Goal: Navigation & Orientation: Find specific page/section

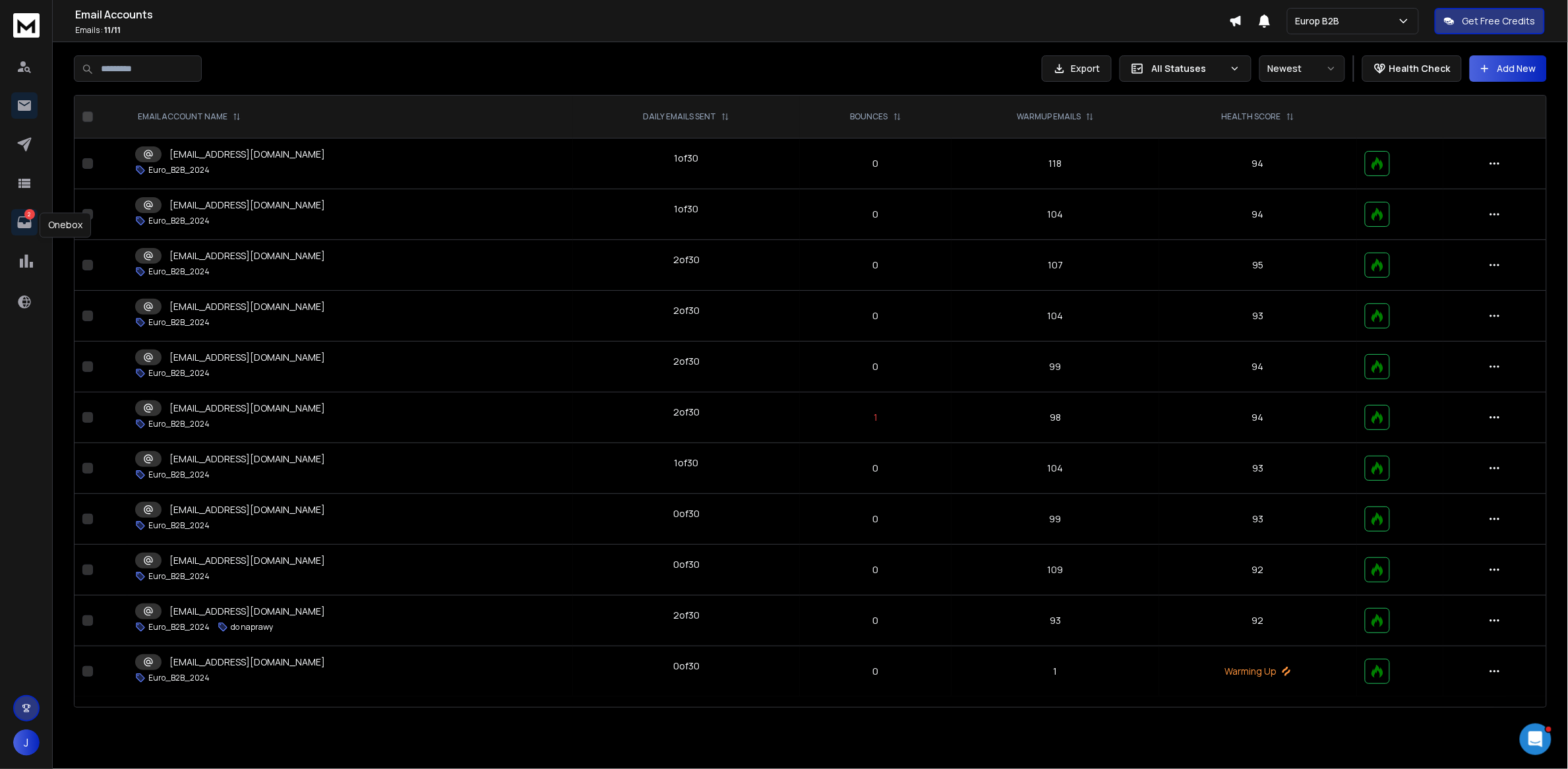
click at [24, 226] on icon at bounding box center [25, 222] width 16 height 16
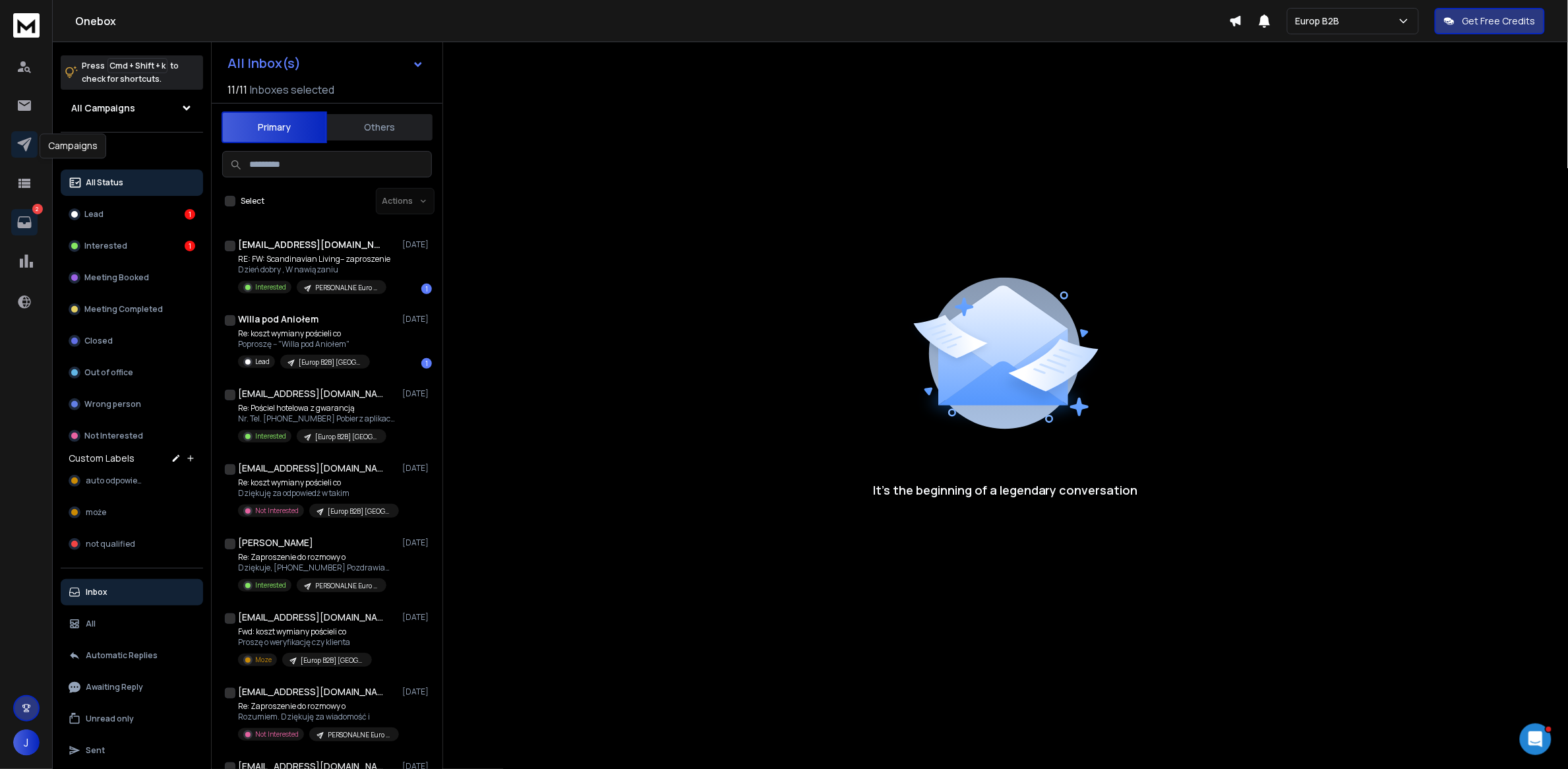
click at [19, 152] on icon at bounding box center [25, 145] width 16 height 16
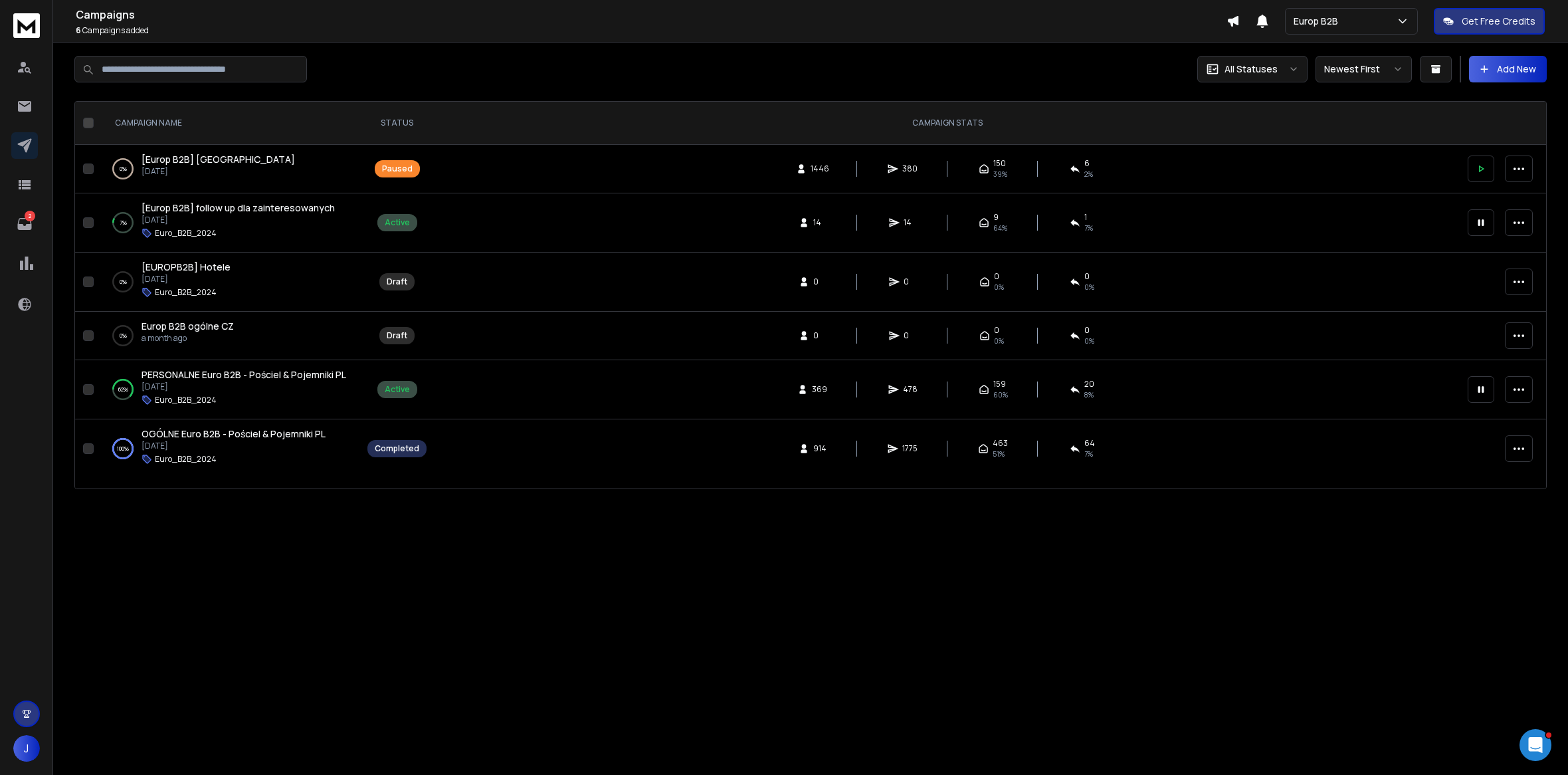
click at [1492, 170] on button at bounding box center [1481, 169] width 27 height 27
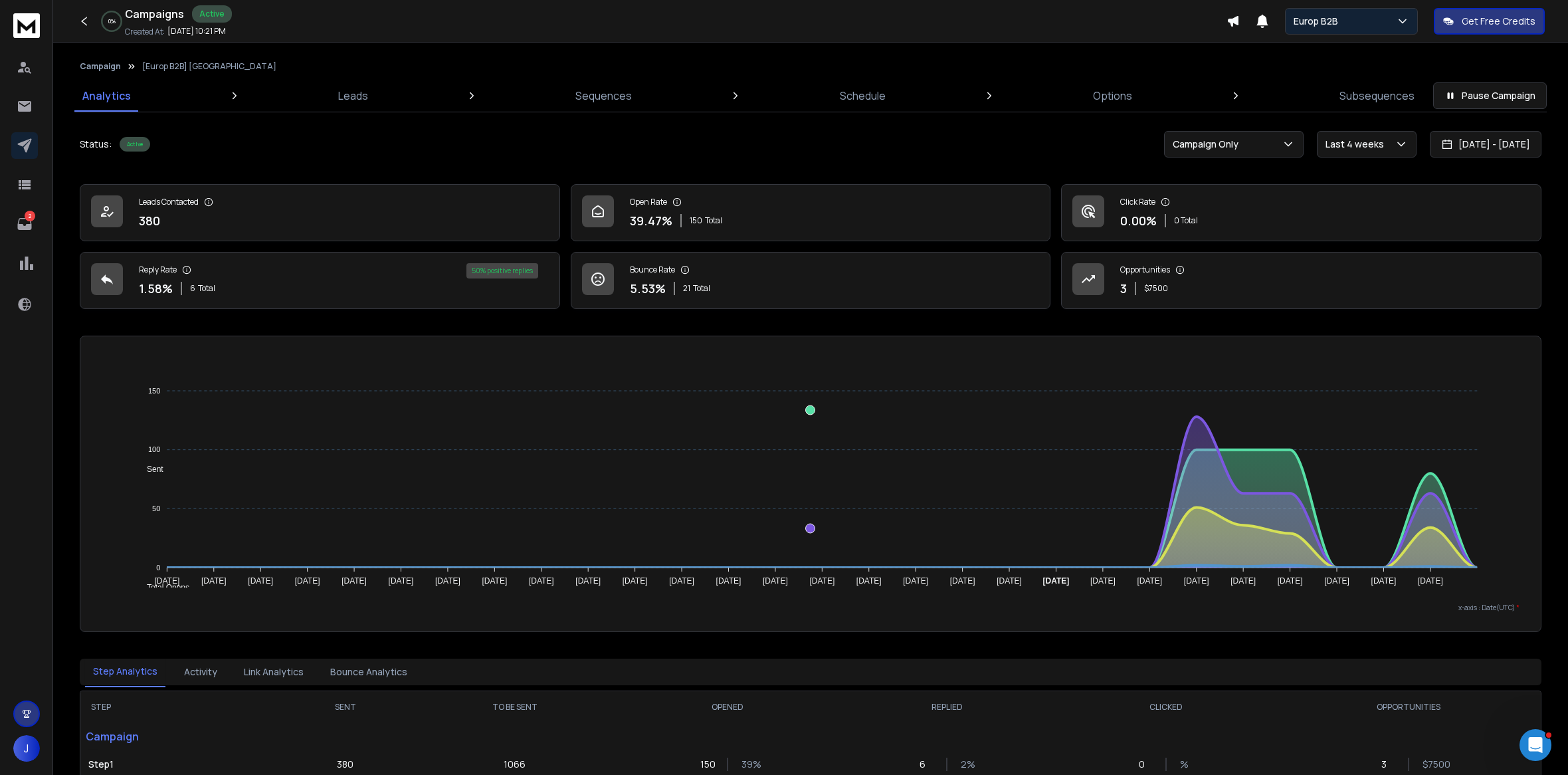
click at [1409, 19] on icon "button" at bounding box center [1403, 22] width 13 height 13
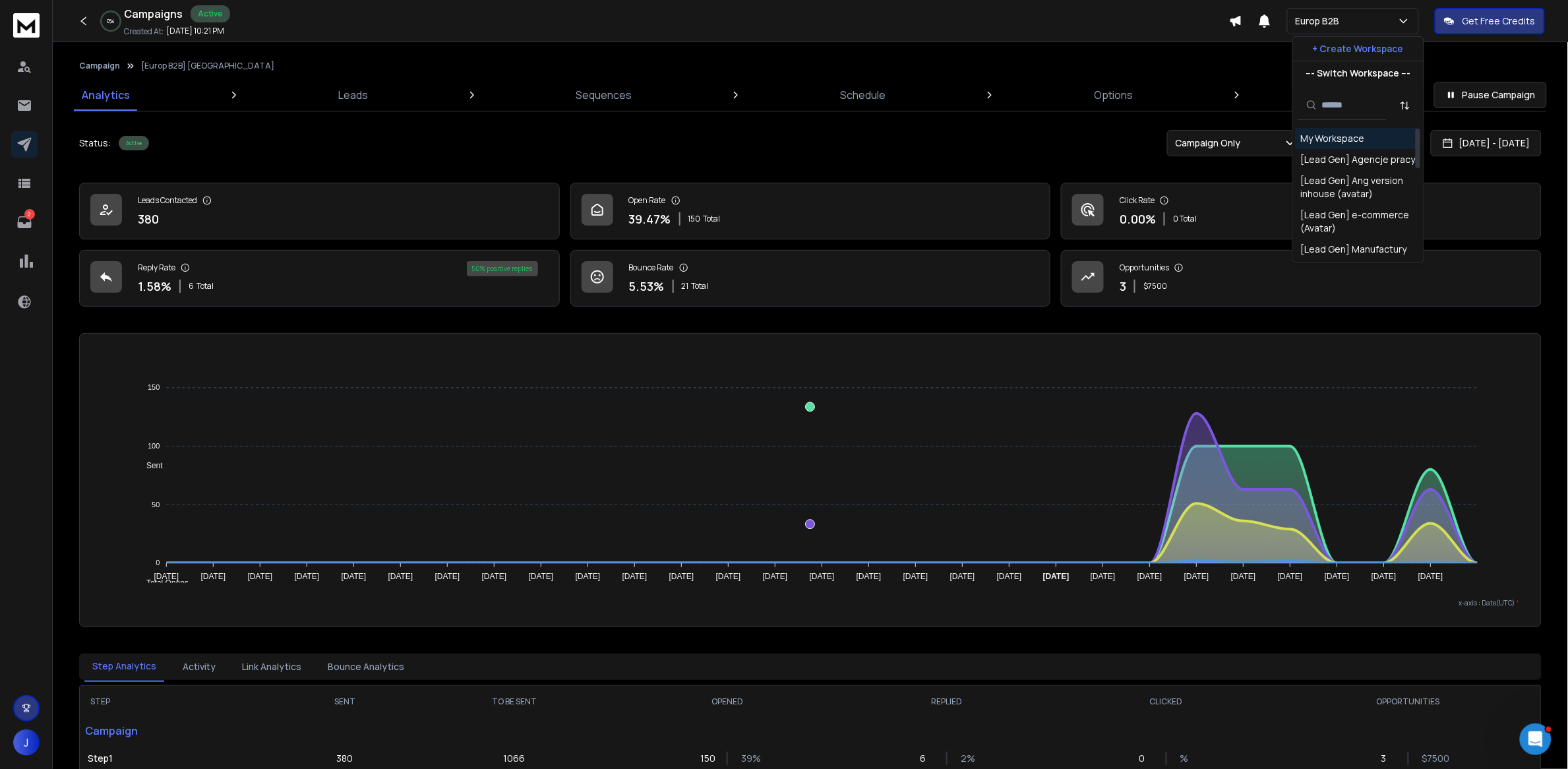
click at [1342, 141] on div "My Workspace" at bounding box center [1333, 139] width 64 height 13
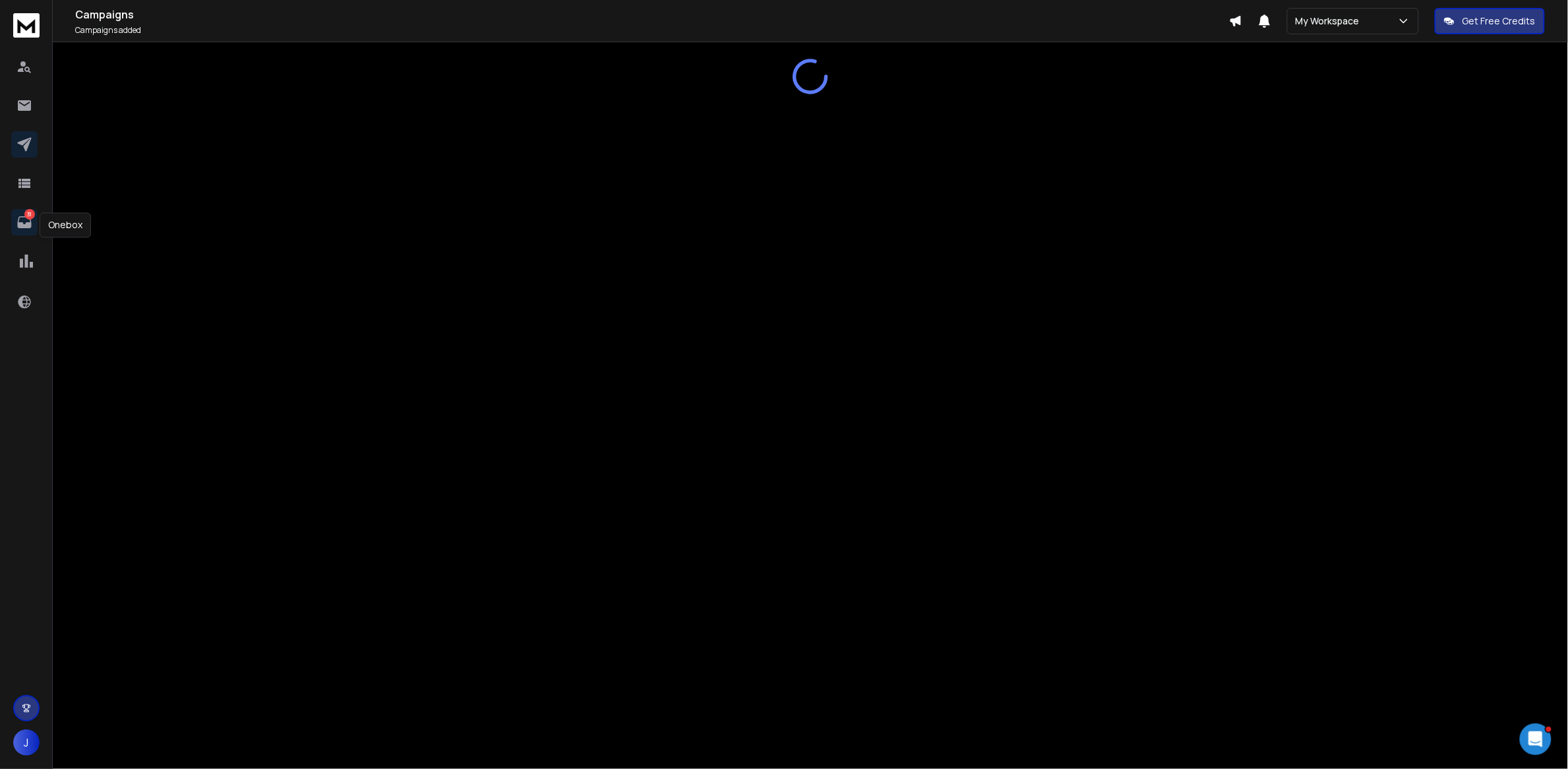
click at [34, 220] on link "31" at bounding box center [25, 222] width 27 height 27
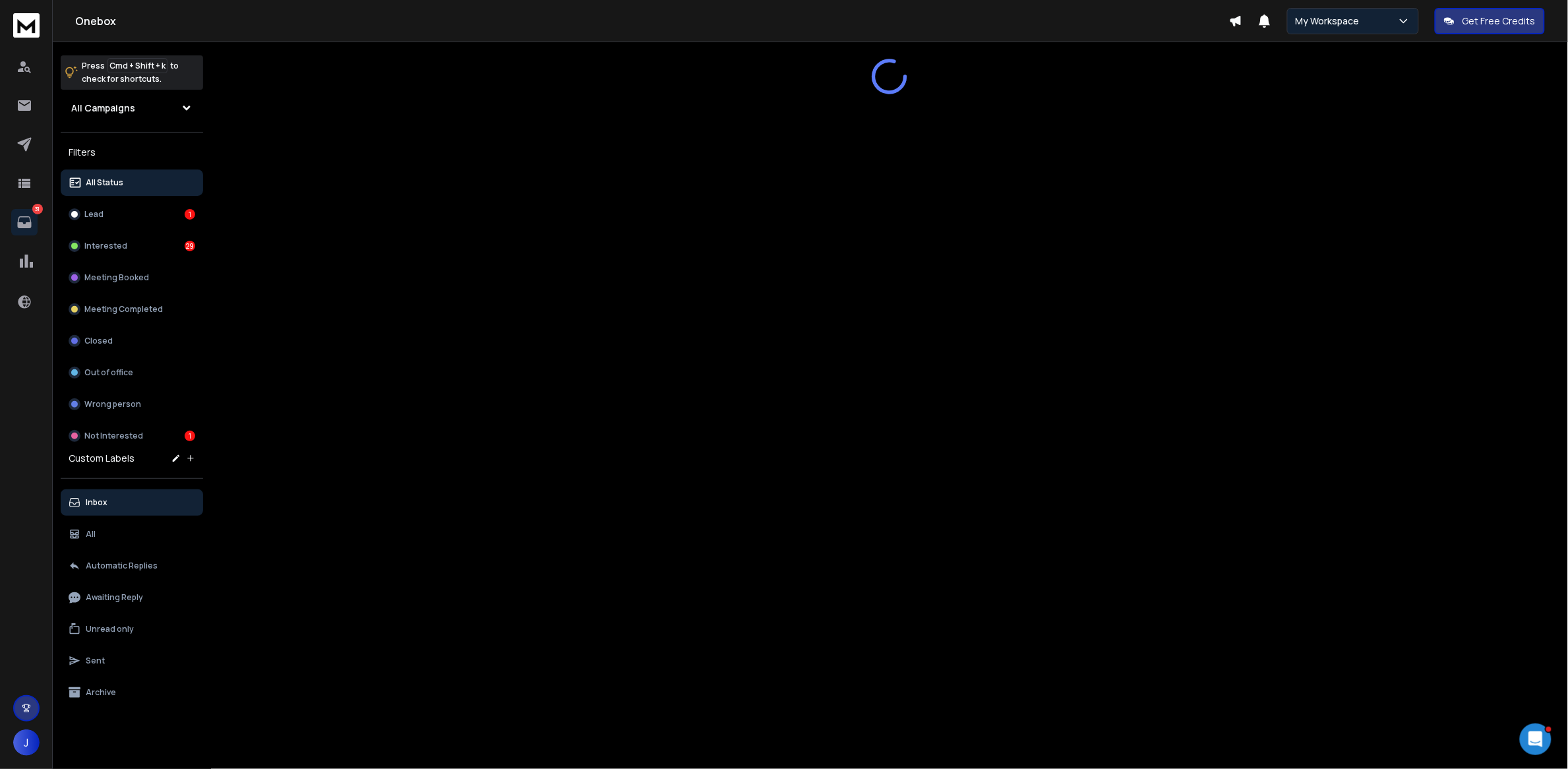
click at [1361, 19] on p "My Workspace" at bounding box center [1330, 21] width 69 height 13
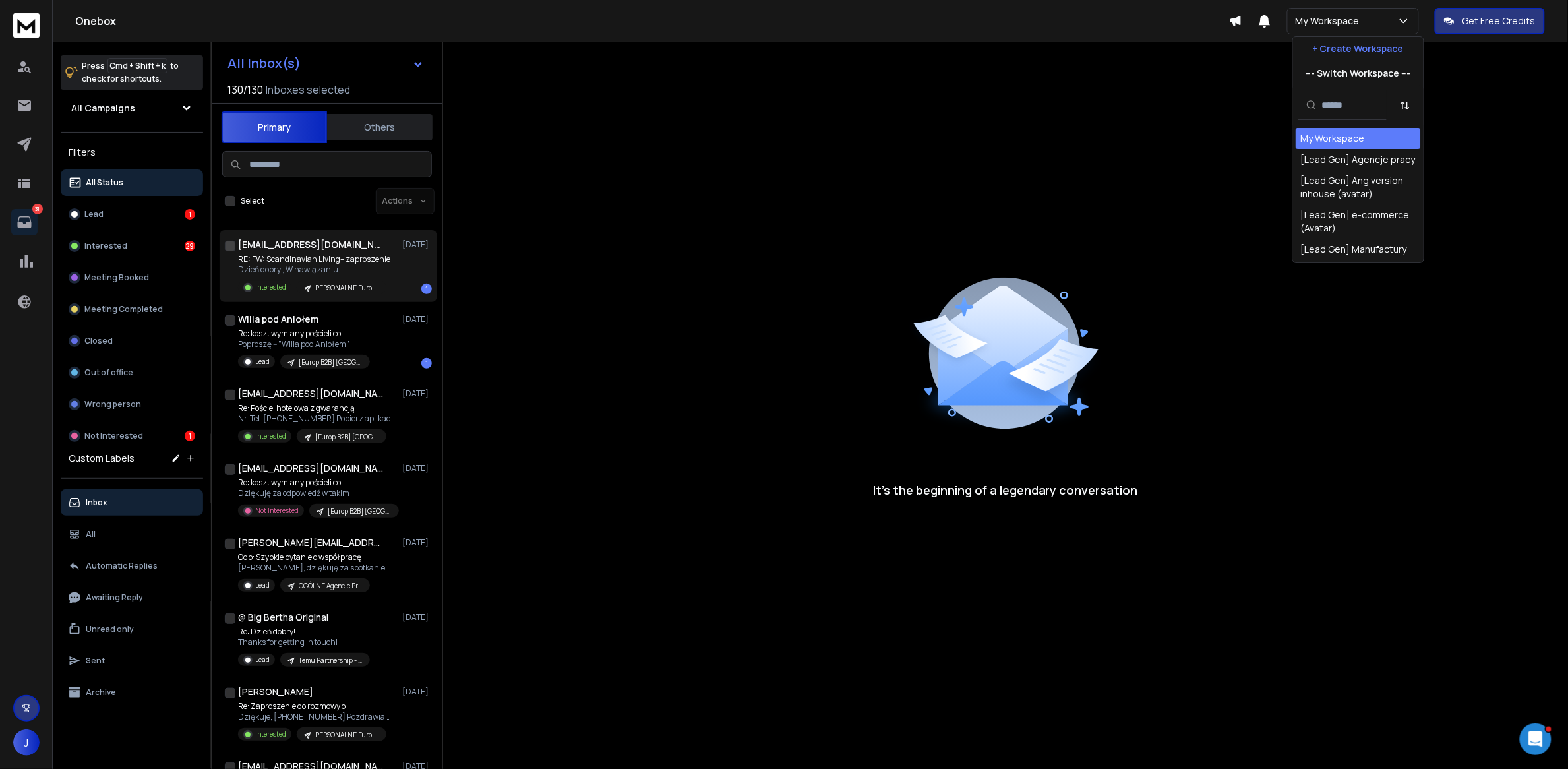
click at [393, 262] on div "RE: FW: Scandinavian Living– zaproszenie Dzień dobry , W nawiązaniu Interested …" at bounding box center [335, 274] width 194 height 40
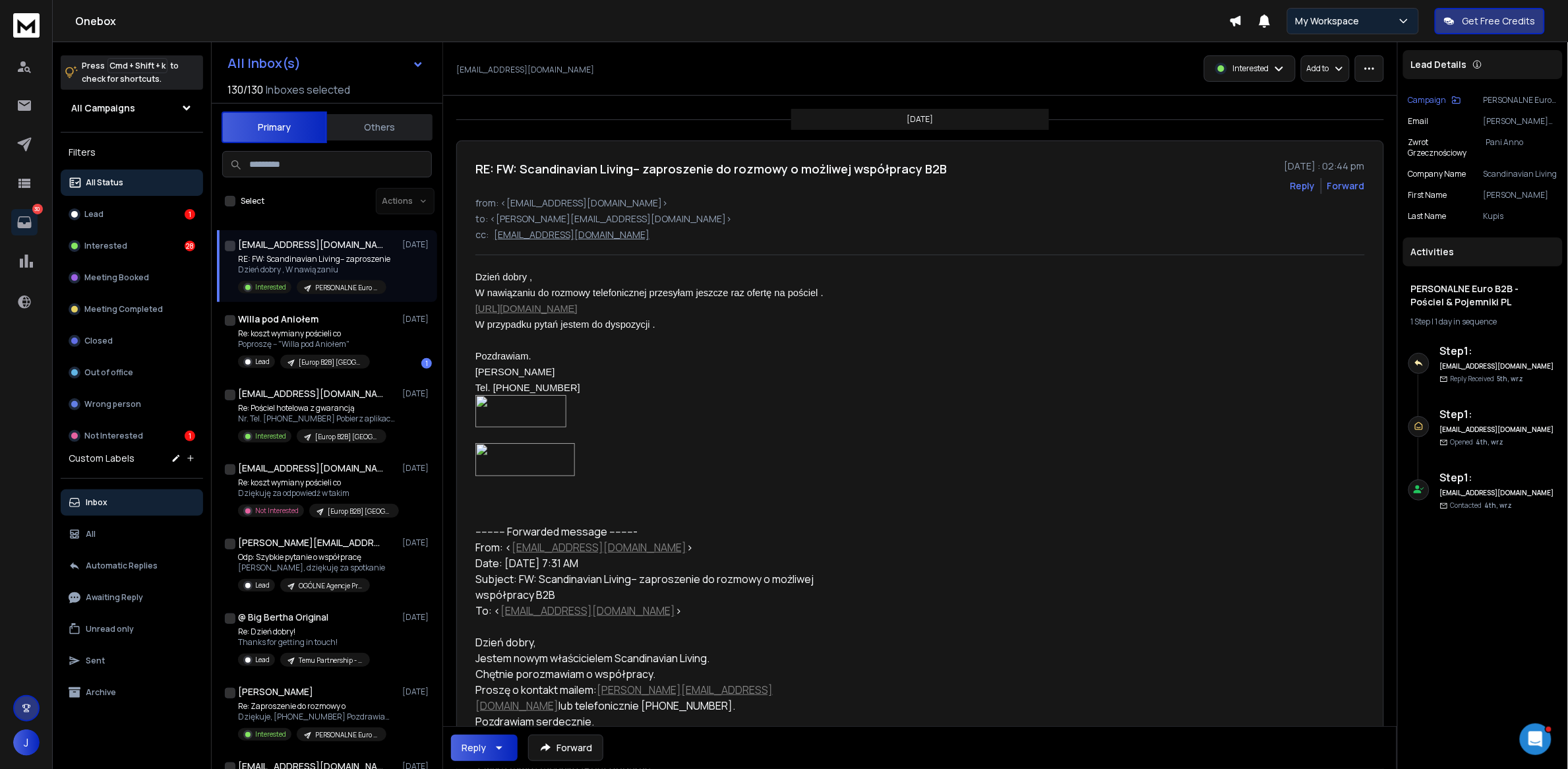
click at [1379, 29] on button "My Workspace" at bounding box center [1353, 21] width 132 height 27
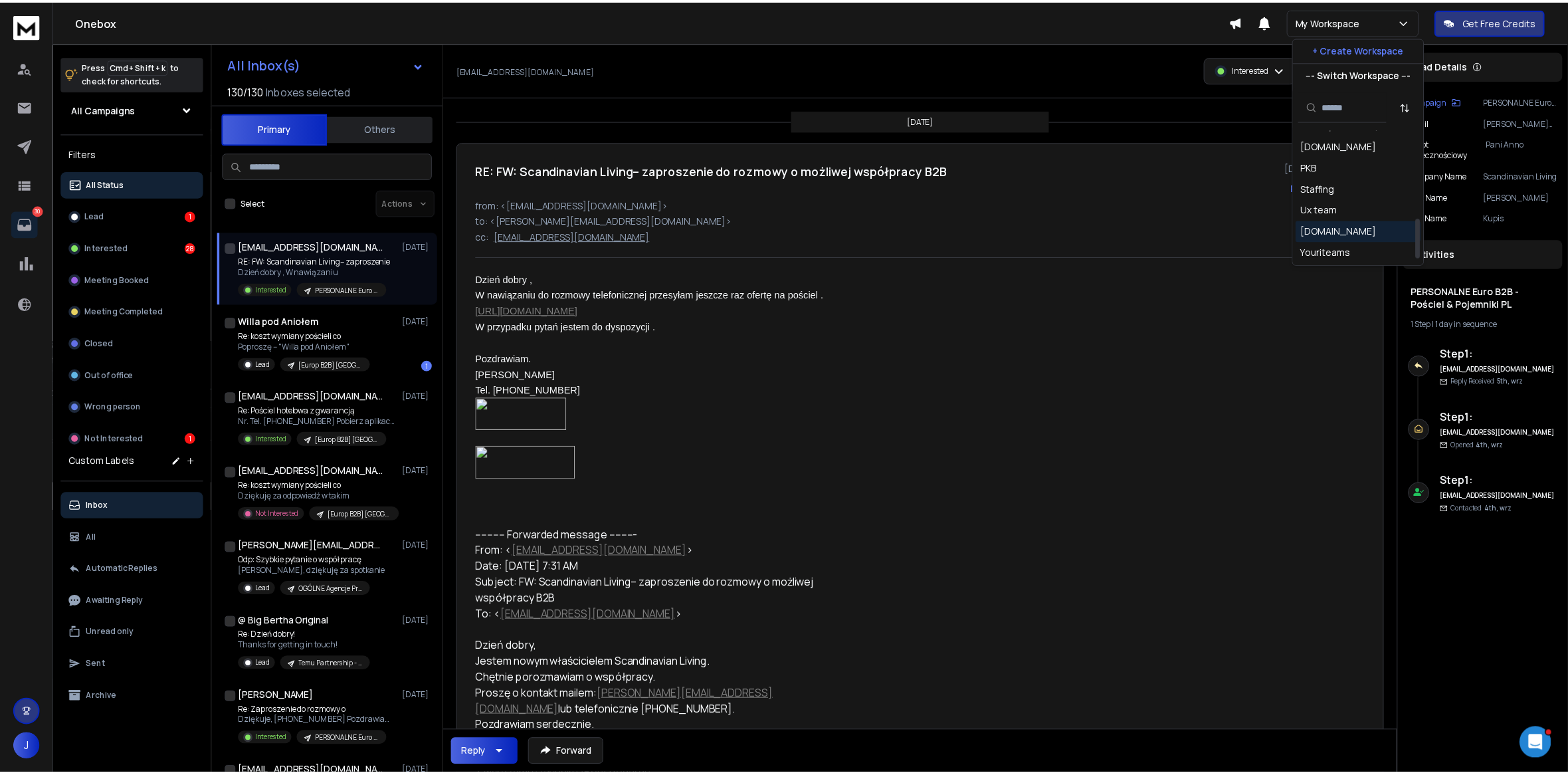
scroll to position [281, 0]
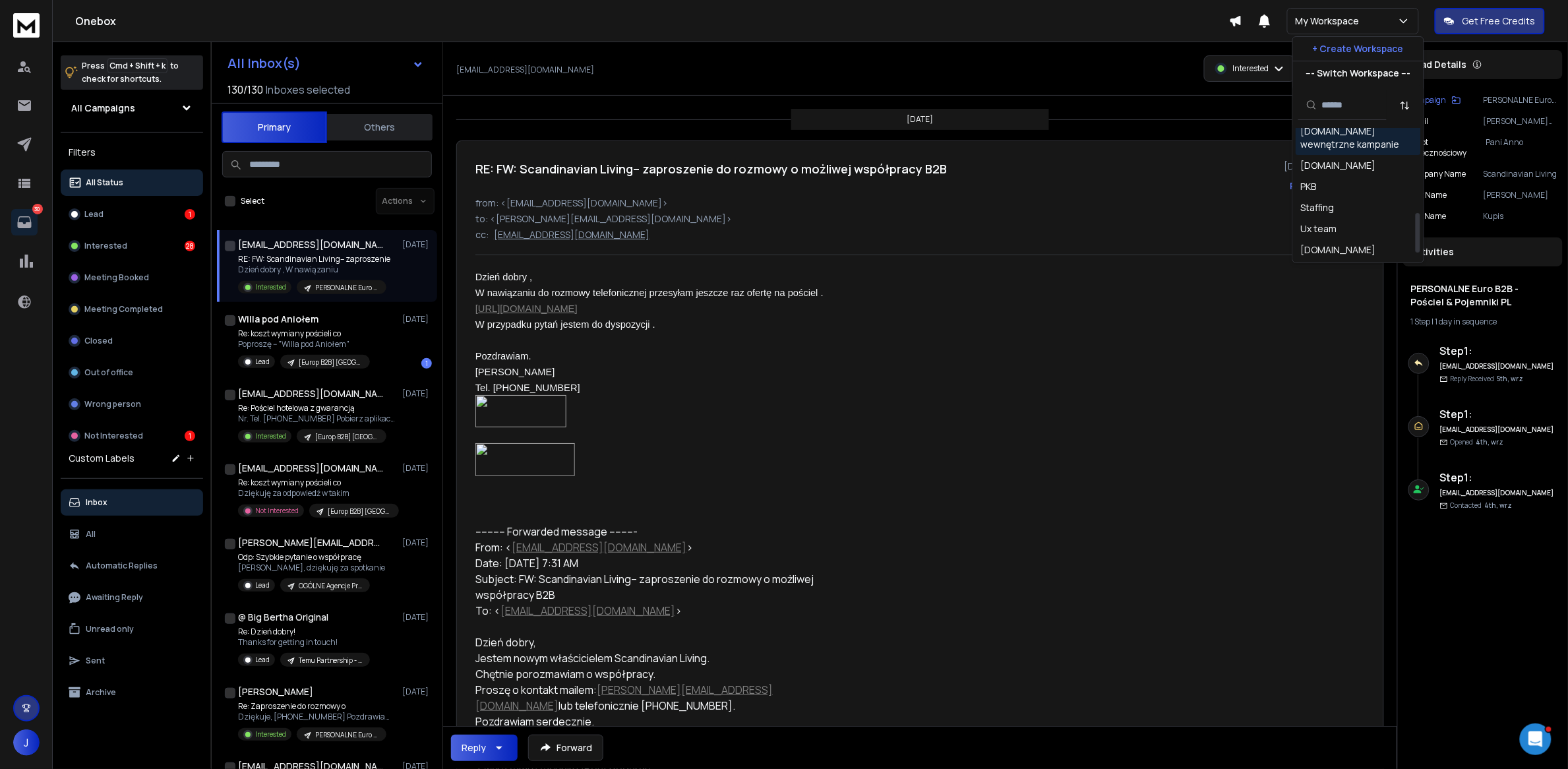
click at [1339, 101] on input "text" at bounding box center [1350, 105] width 57 height 29
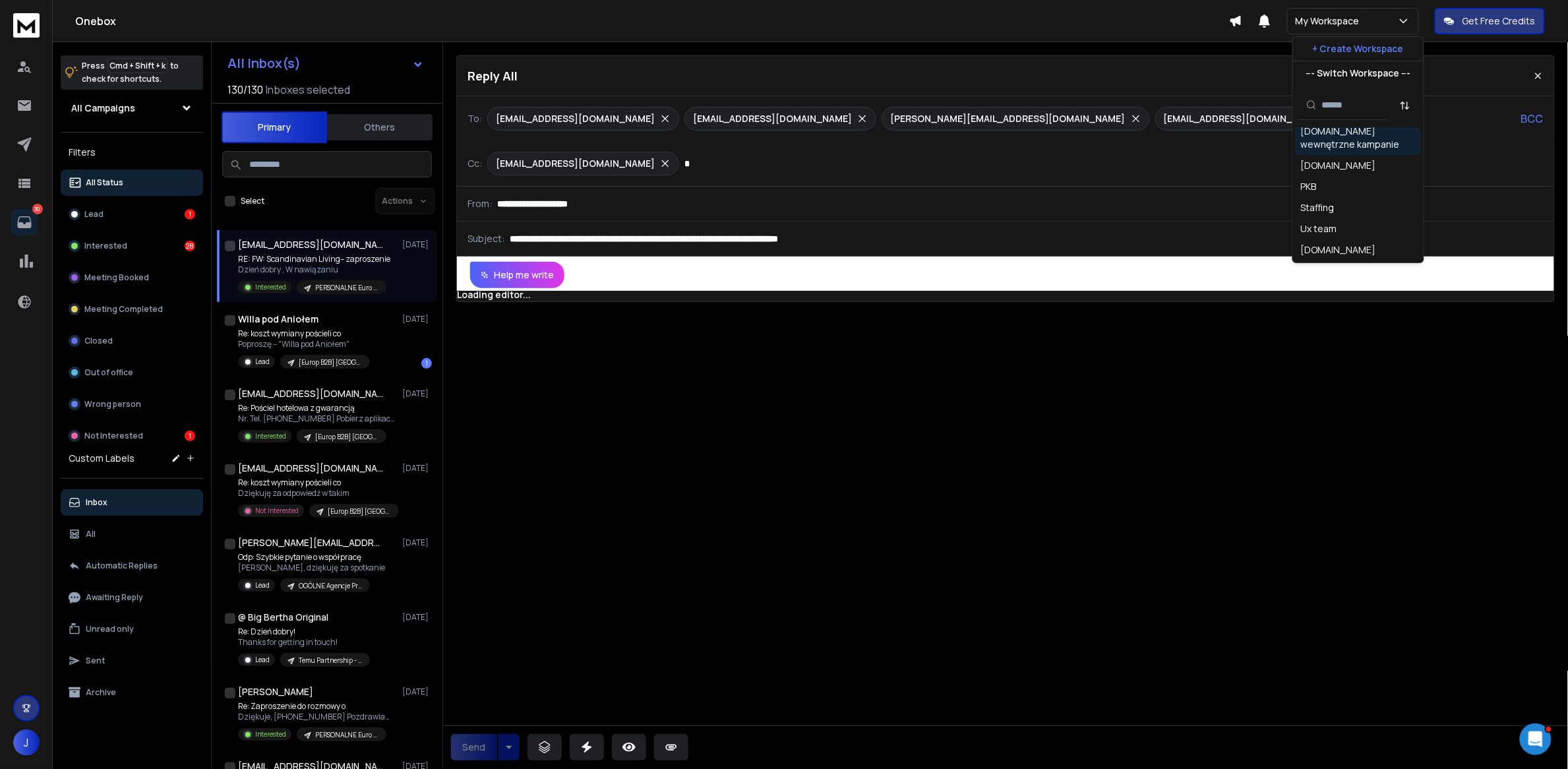
type input "*"
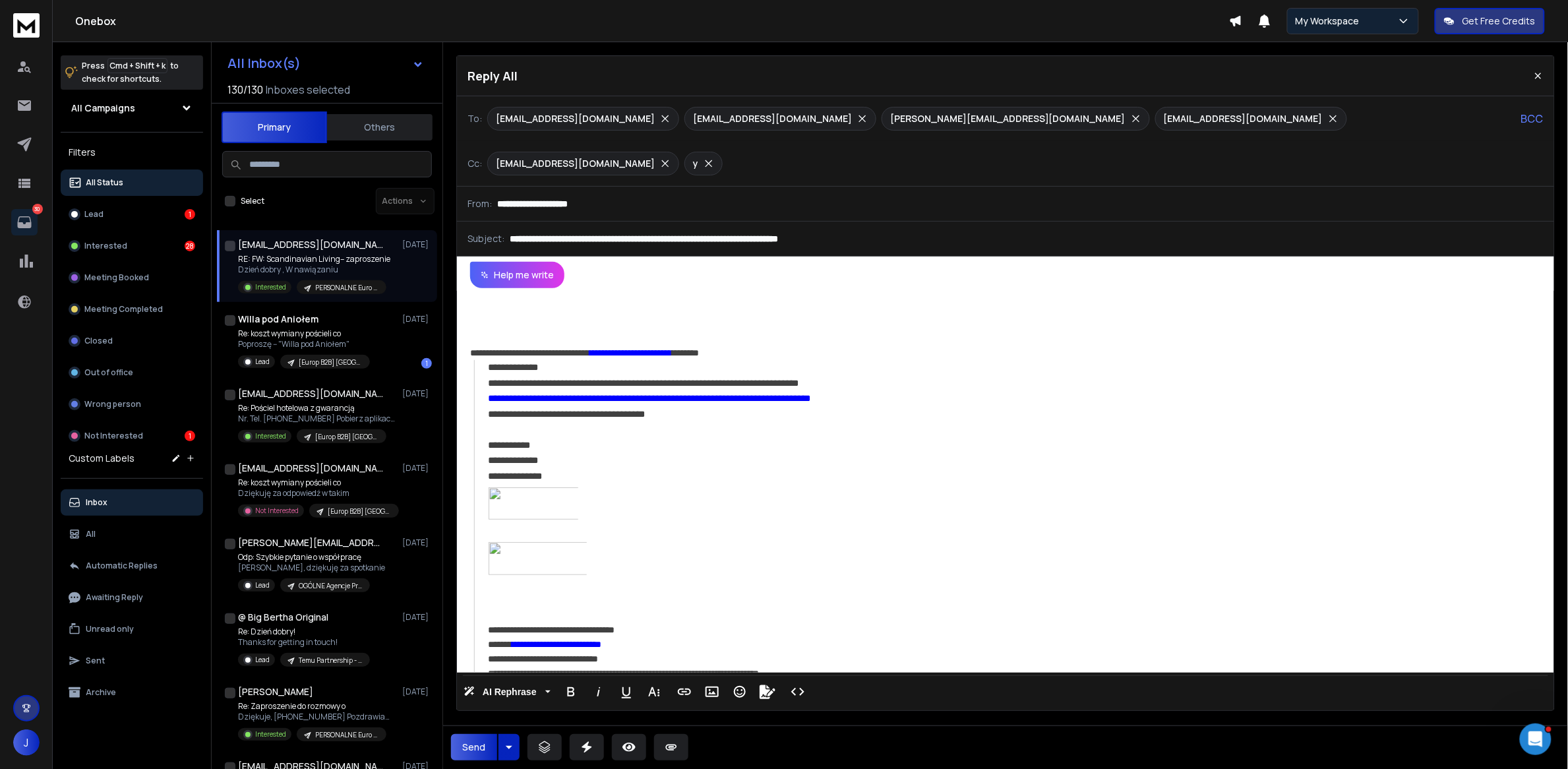
click at [1357, 29] on button "My Workspace" at bounding box center [1353, 21] width 132 height 27
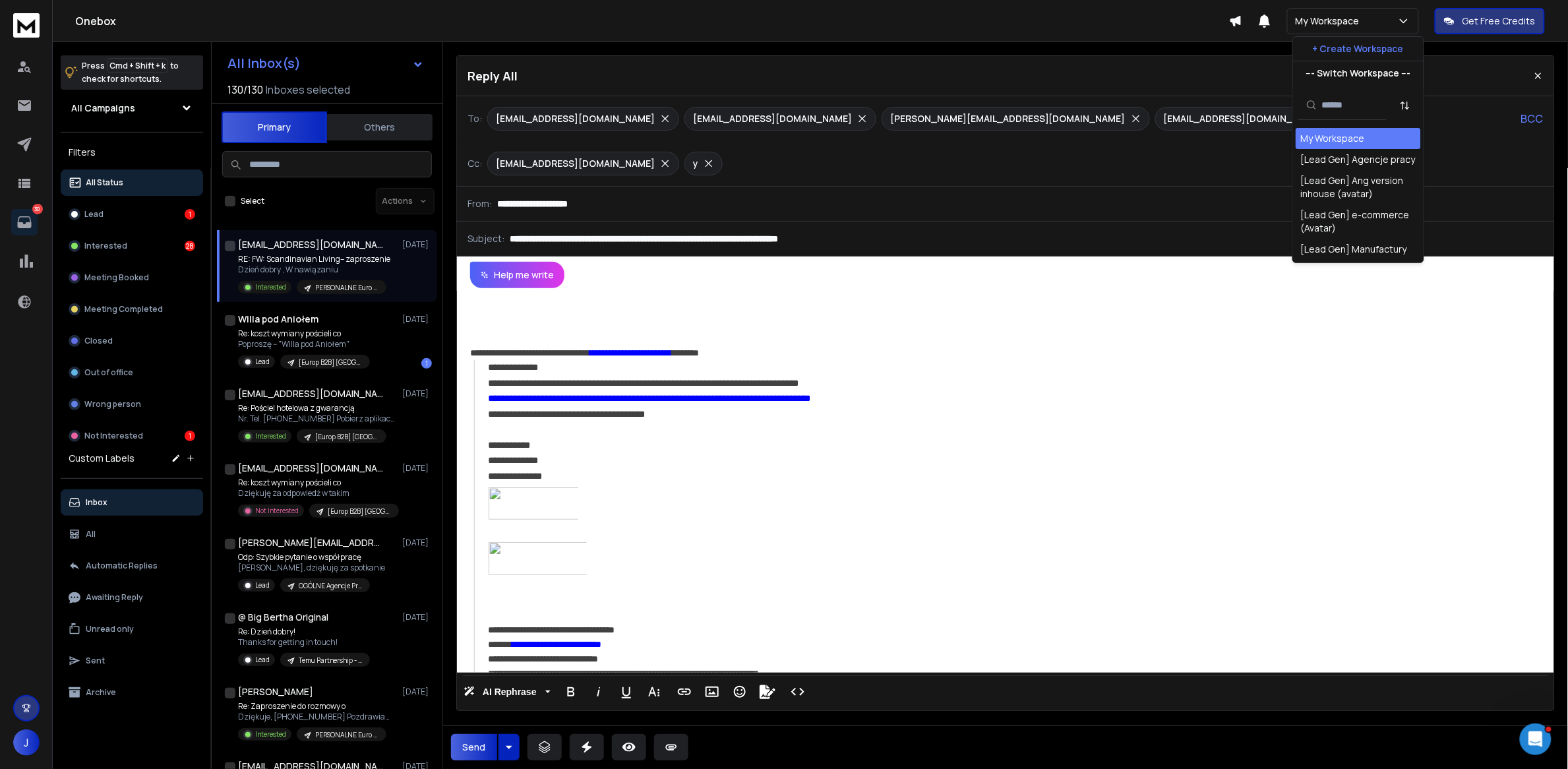
click at [1362, 106] on input "text" at bounding box center [1350, 105] width 57 height 29
type input "**"
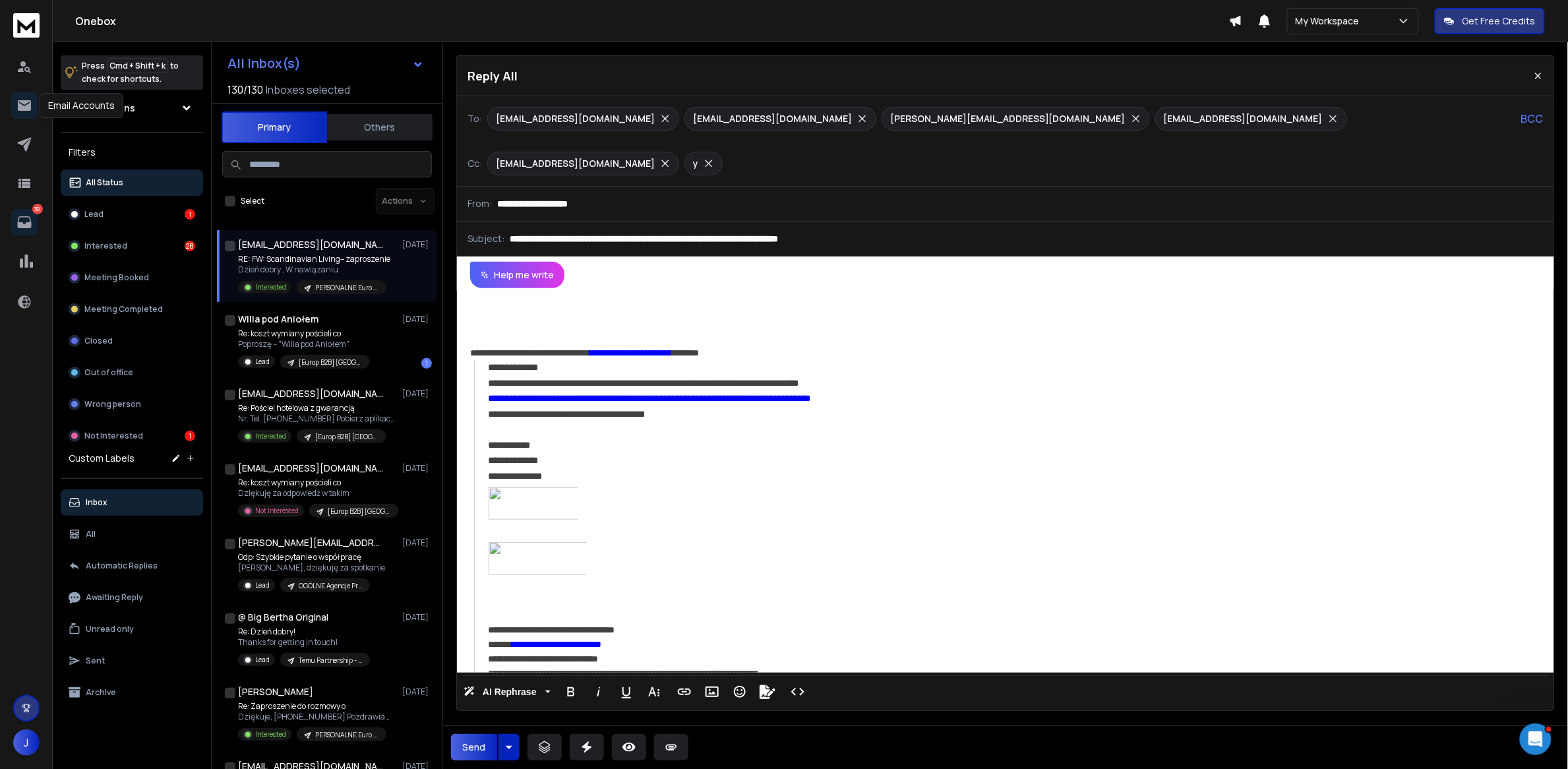
click at [19, 113] on icon at bounding box center [25, 105] width 16 height 16
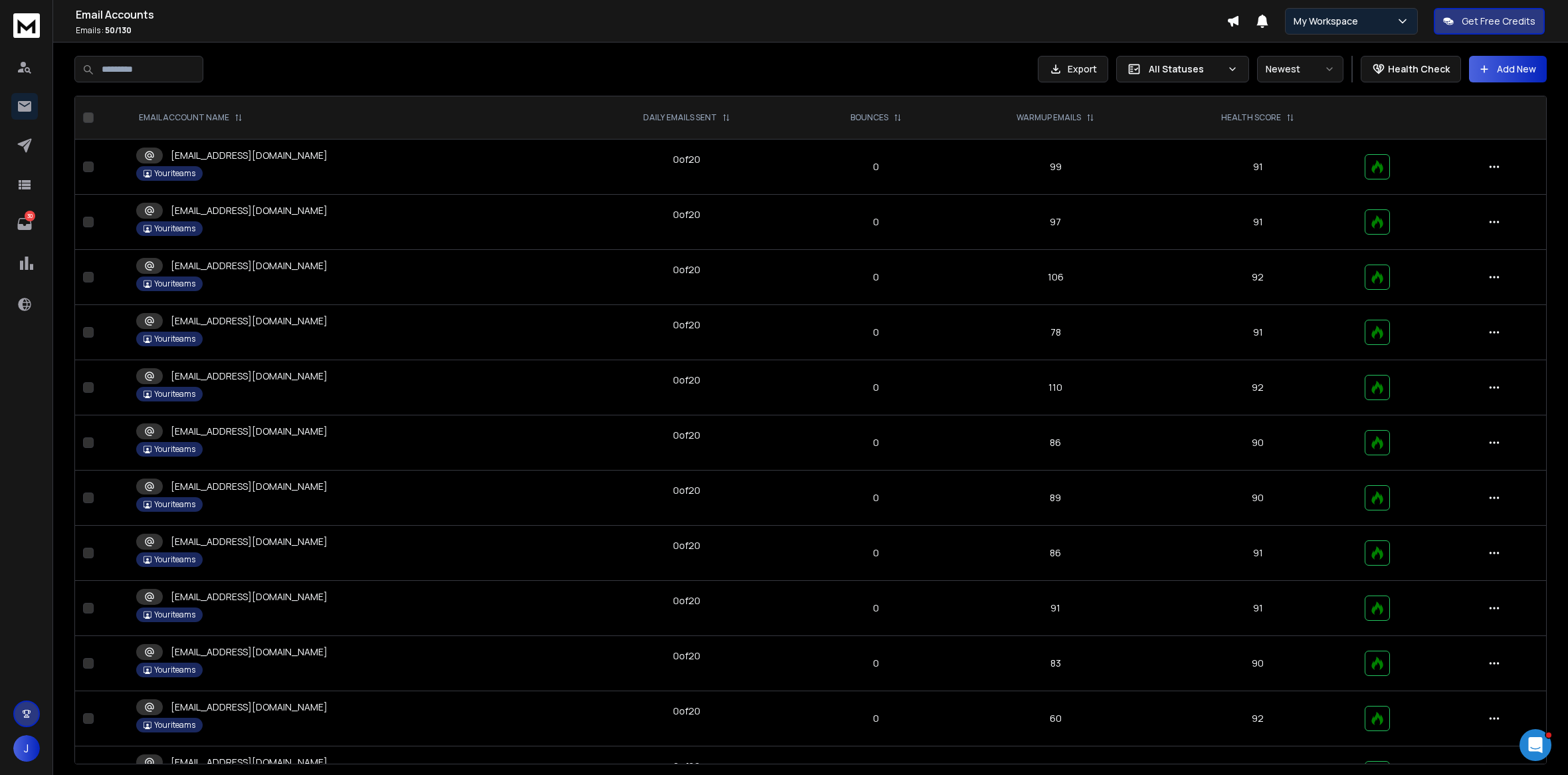
click at [1373, 24] on div "My Workspace" at bounding box center [1351, 22] width 116 height 13
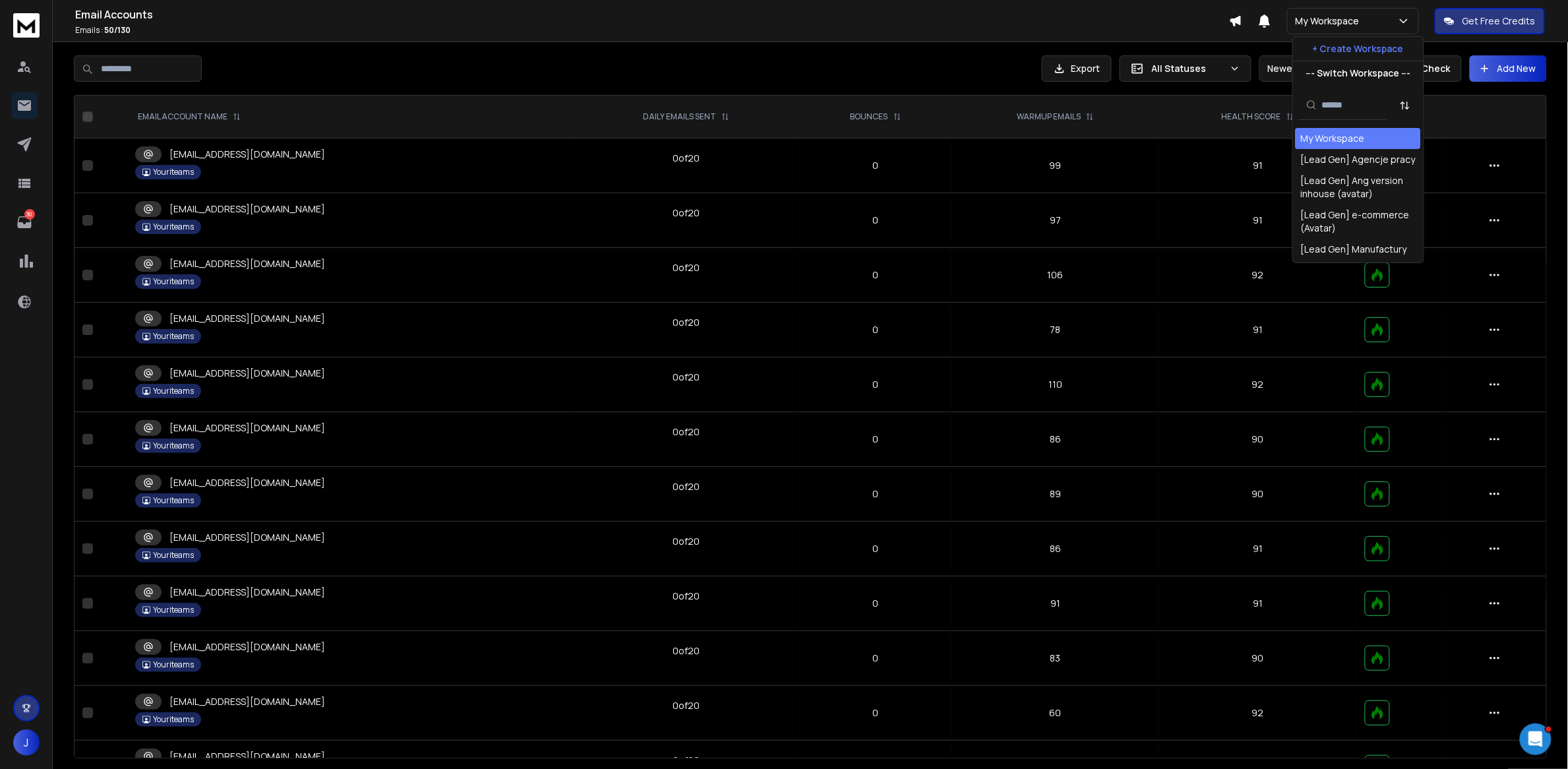
click at [1357, 111] on input "text" at bounding box center [1350, 105] width 57 height 29
type input "***"
click at [1373, 171] on div "Easycommerce" at bounding box center [1358, 173] width 125 height 21
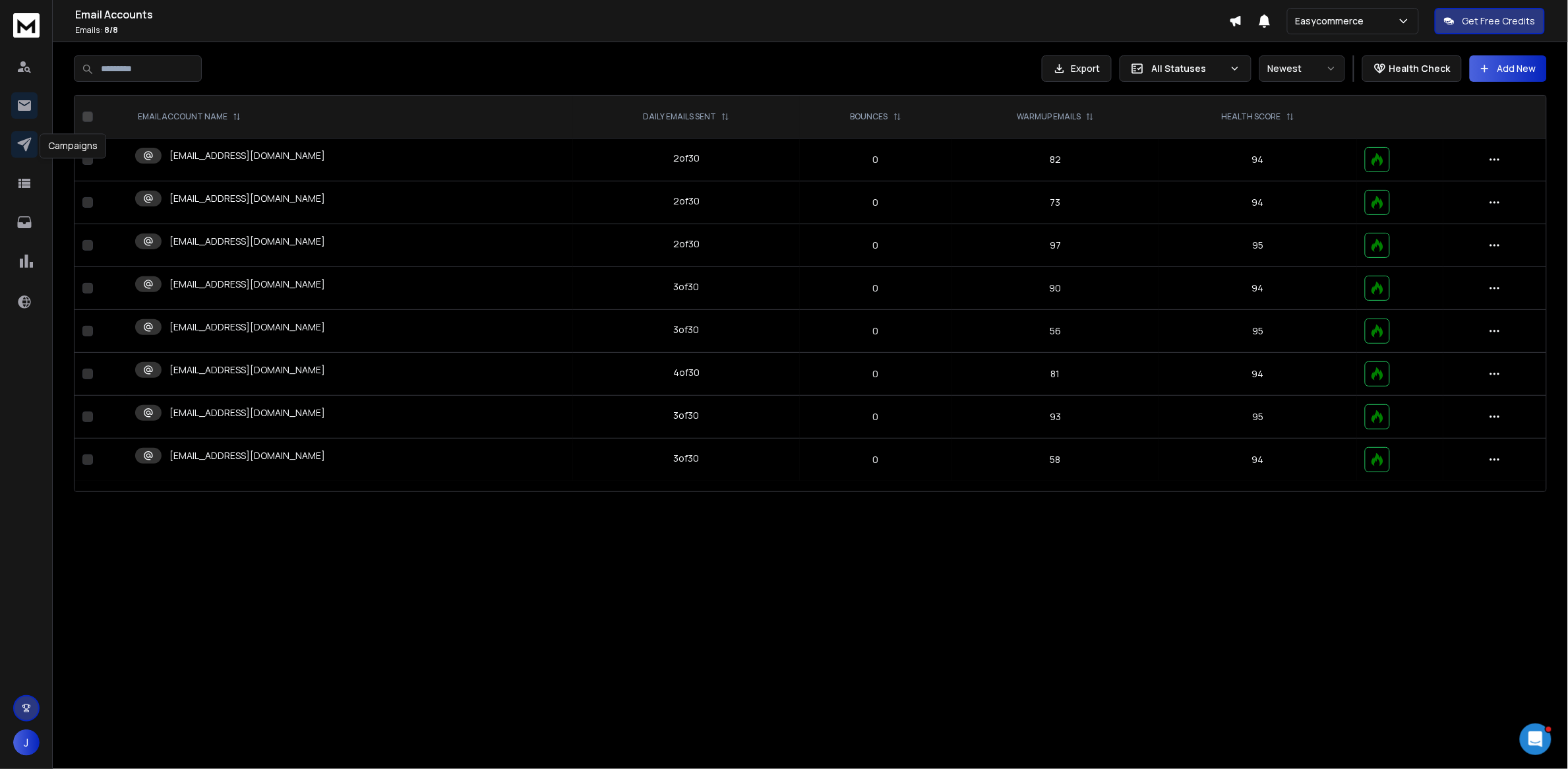
click at [32, 149] on link at bounding box center [25, 145] width 27 height 27
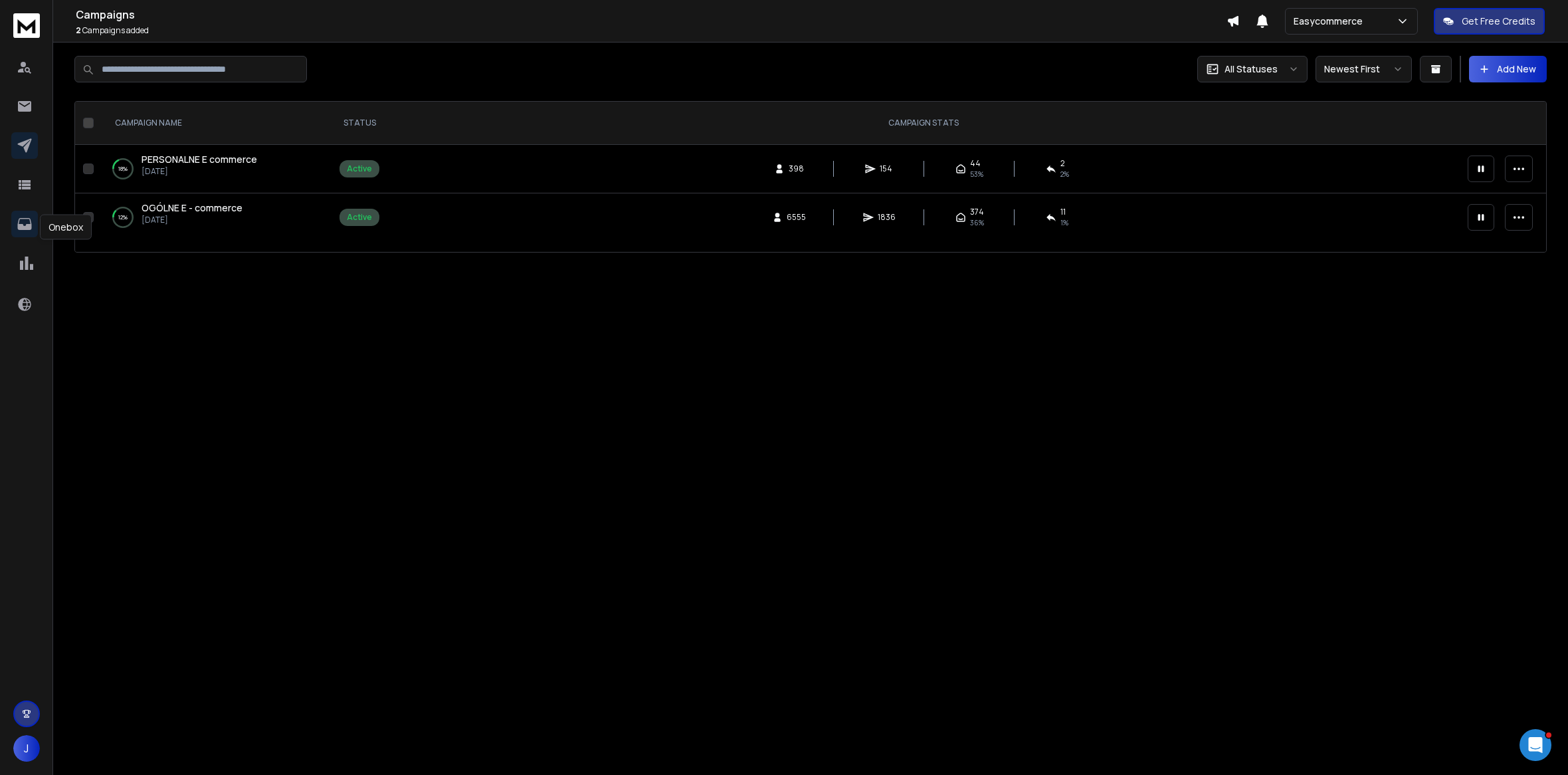
click at [19, 230] on icon at bounding box center [24, 224] width 14 height 12
